Goal: Task Accomplishment & Management: Manage account settings

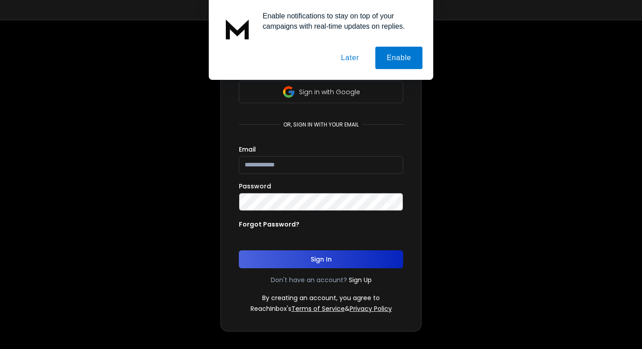
type input "**********"
click at [344, 61] on button "Later" at bounding box center [349, 58] width 40 height 22
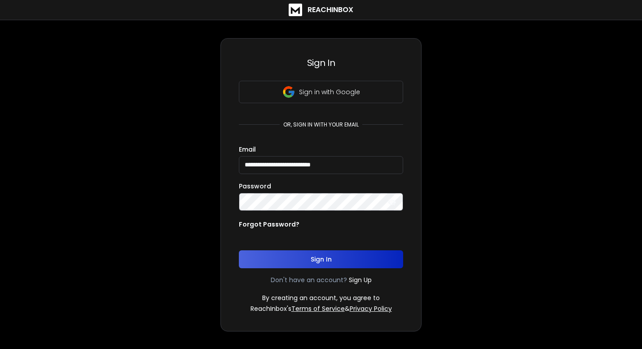
click at [311, 263] on button "Sign In" at bounding box center [321, 259] width 164 height 18
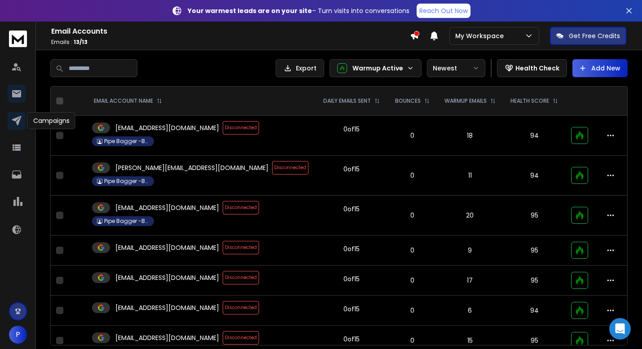
click at [18, 126] on icon at bounding box center [16, 120] width 11 height 11
